Goal: Transaction & Acquisition: Purchase product/service

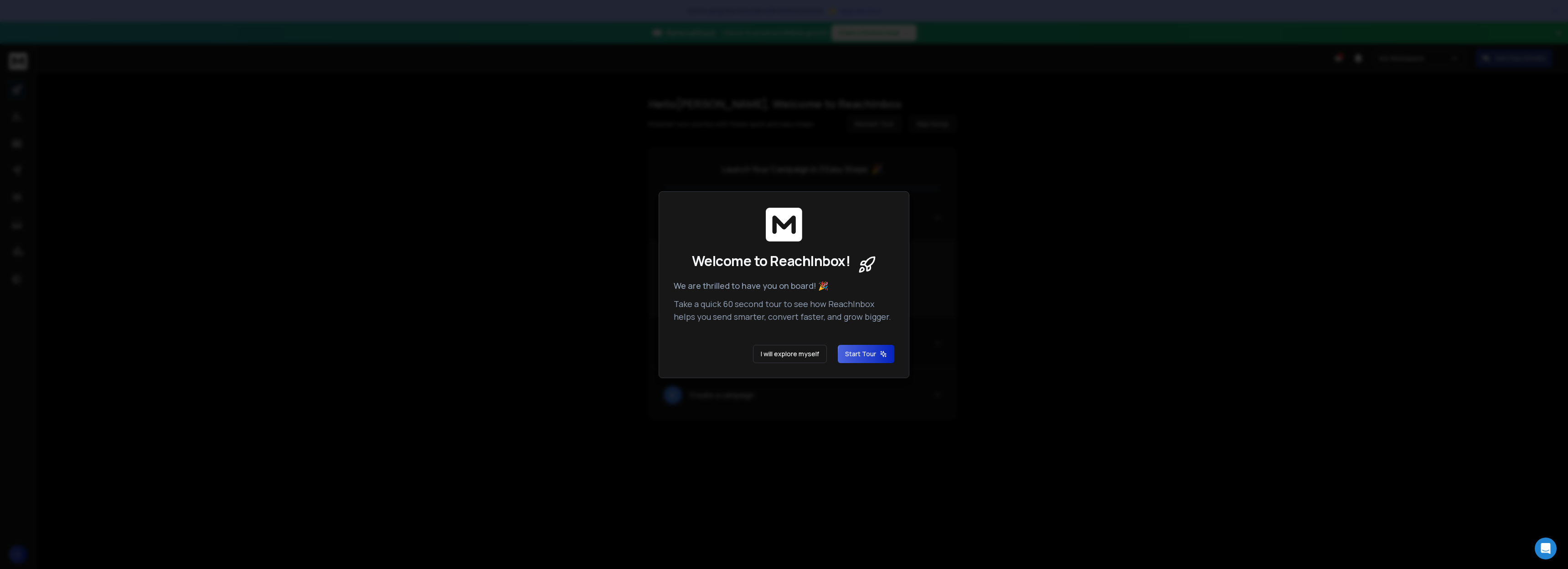
drag, startPoint x: 780, startPoint y: 353, endPoint x: 847, endPoint y: 532, distance: 191.1
click at [847, 532] on body "You're using the free plan with limited access ✨ Upgrade Now ReferralStack Unlo…" at bounding box center [784, 284] width 1568 height 569
click at [783, 357] on button "I will explore myself" at bounding box center [789, 354] width 74 height 18
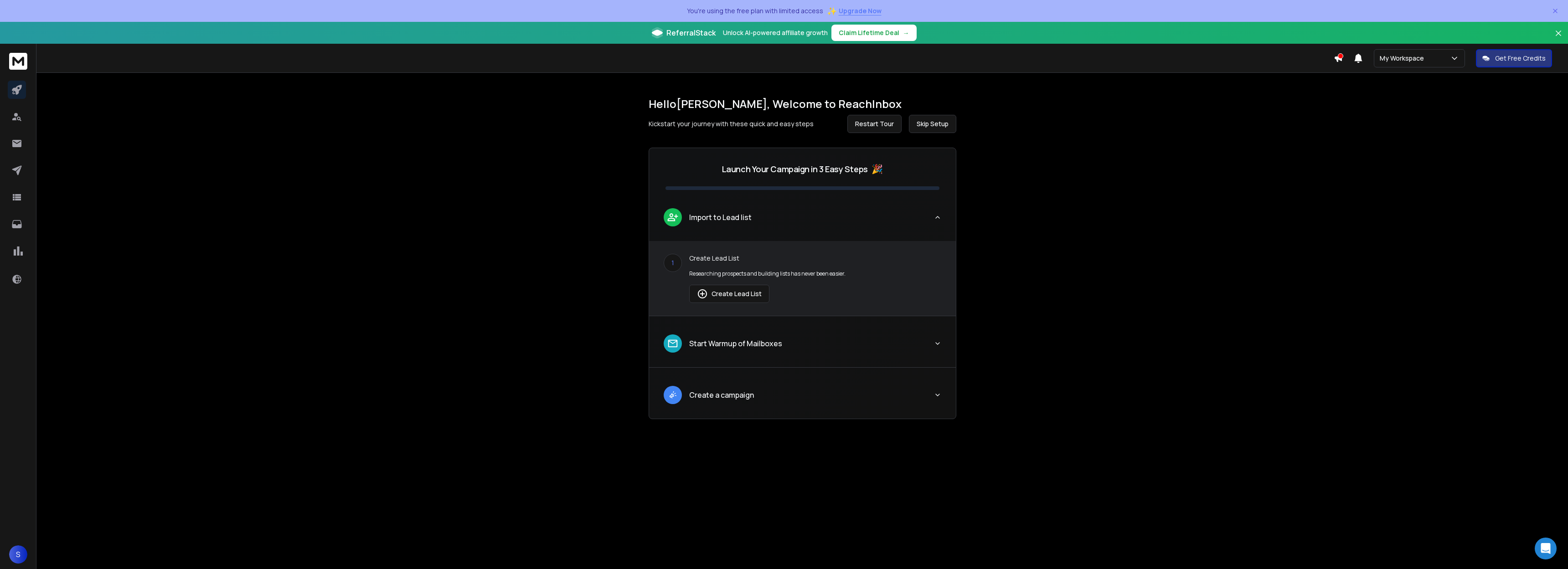
click at [864, 10] on span "Upgrade Now" at bounding box center [860, 10] width 43 height 9
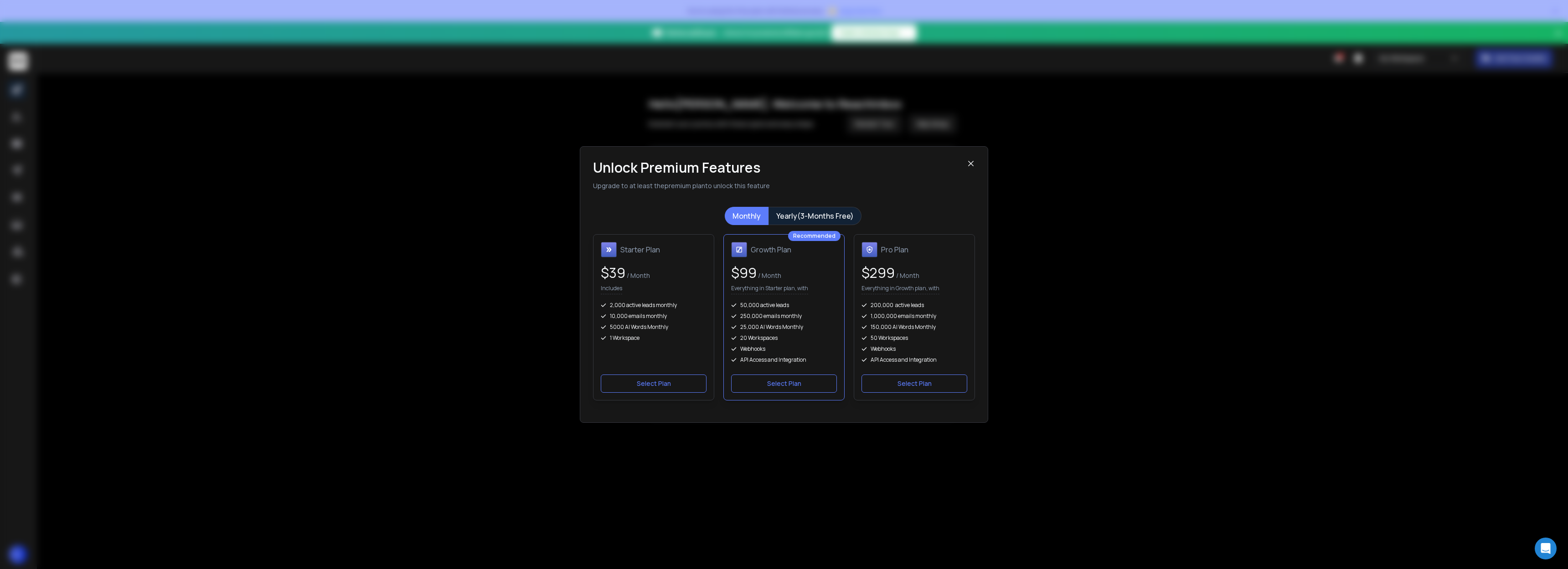
click at [811, 213] on button "Yearly(3-Months Free)" at bounding box center [815, 216] width 93 height 18
click at [743, 212] on button "Monthly" at bounding box center [747, 211] width 44 height 18
click at [656, 386] on button "Select Plan" at bounding box center [654, 384] width 106 height 18
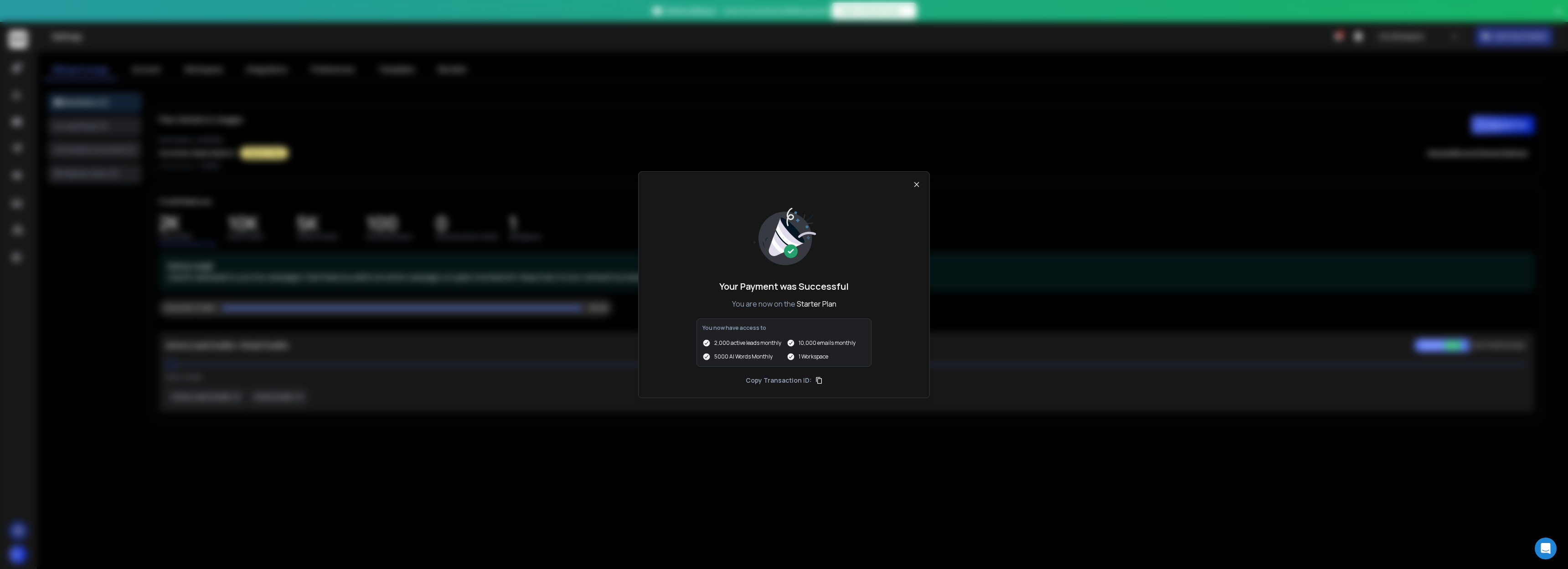
click at [915, 183] on icon at bounding box center [917, 184] width 5 height 5
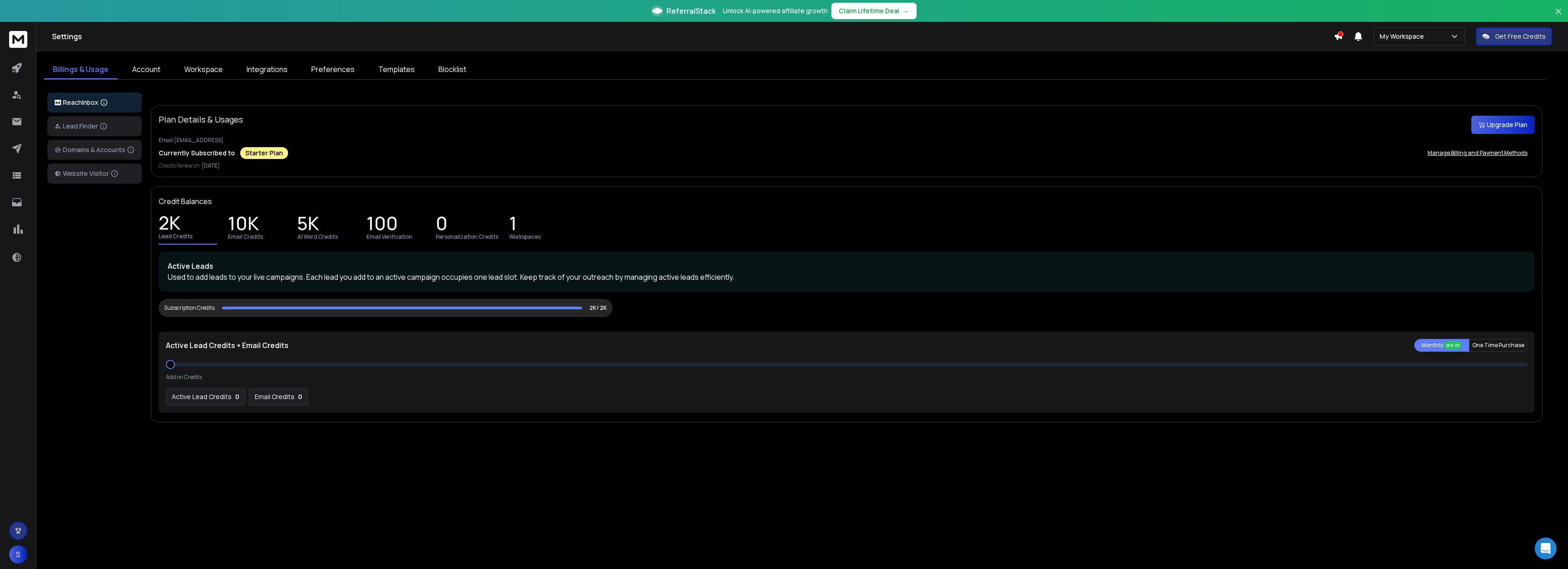
click at [856, 483] on div "Plan Details & Usages Upgrade Plan Email: digital@cognispot.ai Currently Subscr…" at bounding box center [847, 326] width 1391 height 467
click at [789, 492] on div "Plan Details & Usages Upgrade Plan Email: digital@cognispot.ai Currently Subscr…" at bounding box center [847, 326] width 1391 height 467
click at [1228, 495] on div "Plan Details & Usages Upgrade Plan Email: digital@cognispot.ai Currently Subscr…" at bounding box center [847, 326] width 1391 height 467
click at [13, 554] on span "S" at bounding box center [18, 554] width 18 height 18
click at [414, 505] on div "Plan Details & Usages Upgrade Plan Email: digital@cognispot.ai Currently Subscr…" at bounding box center [847, 326] width 1391 height 467
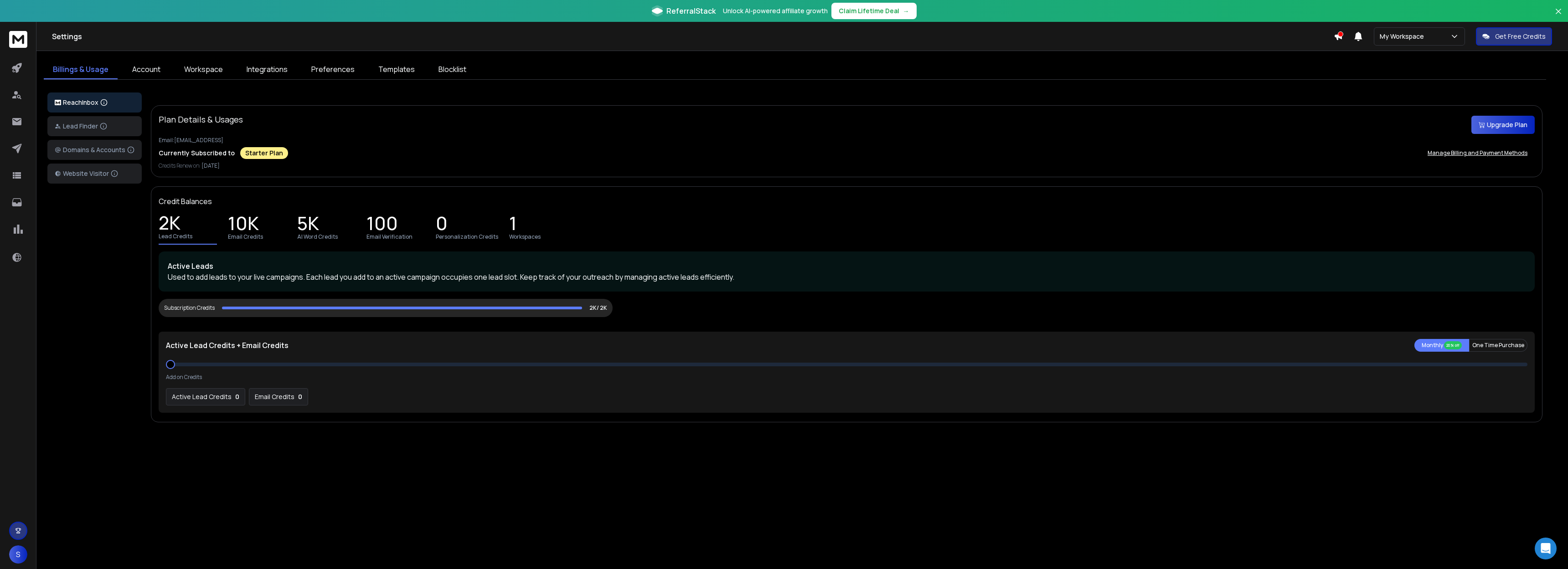
click at [429, 484] on div "Plan Details & Usages Upgrade Plan Email: digital@cognispot.ai Currently Subscr…" at bounding box center [847, 326] width 1391 height 467
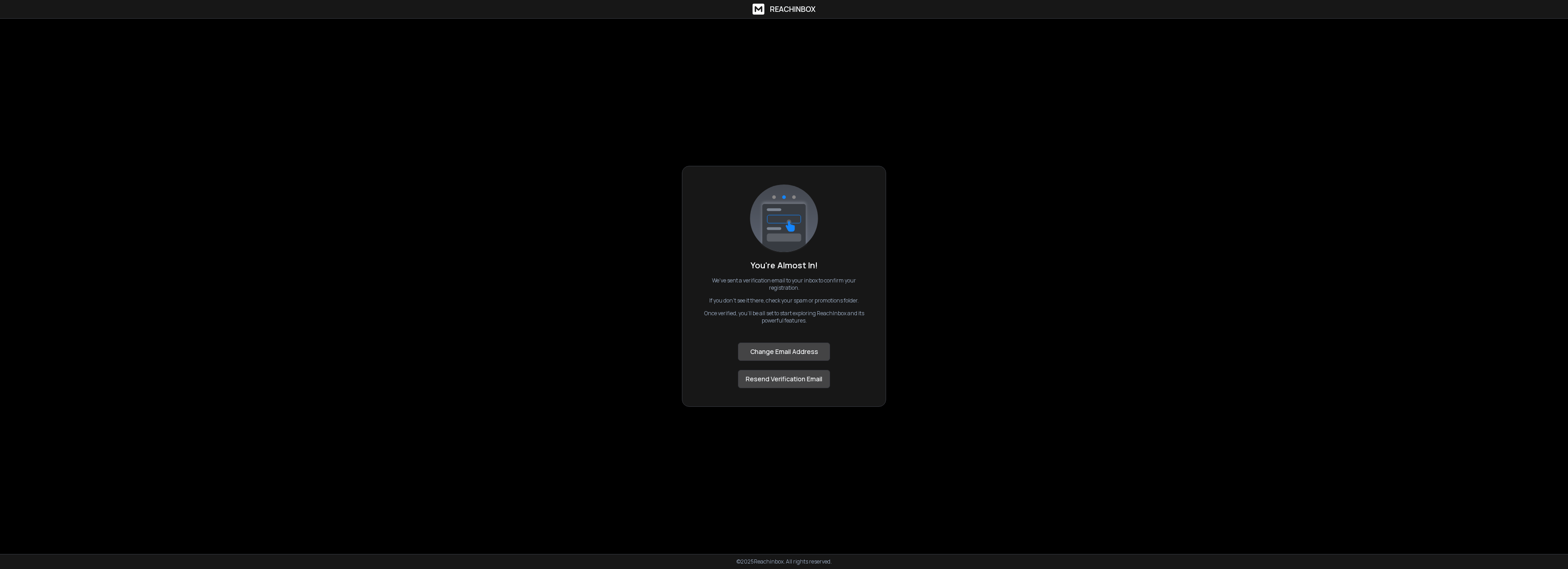
click at [791, 7] on h1 "ReachInbox" at bounding box center [793, 9] width 46 height 11
